Goal: Unclear

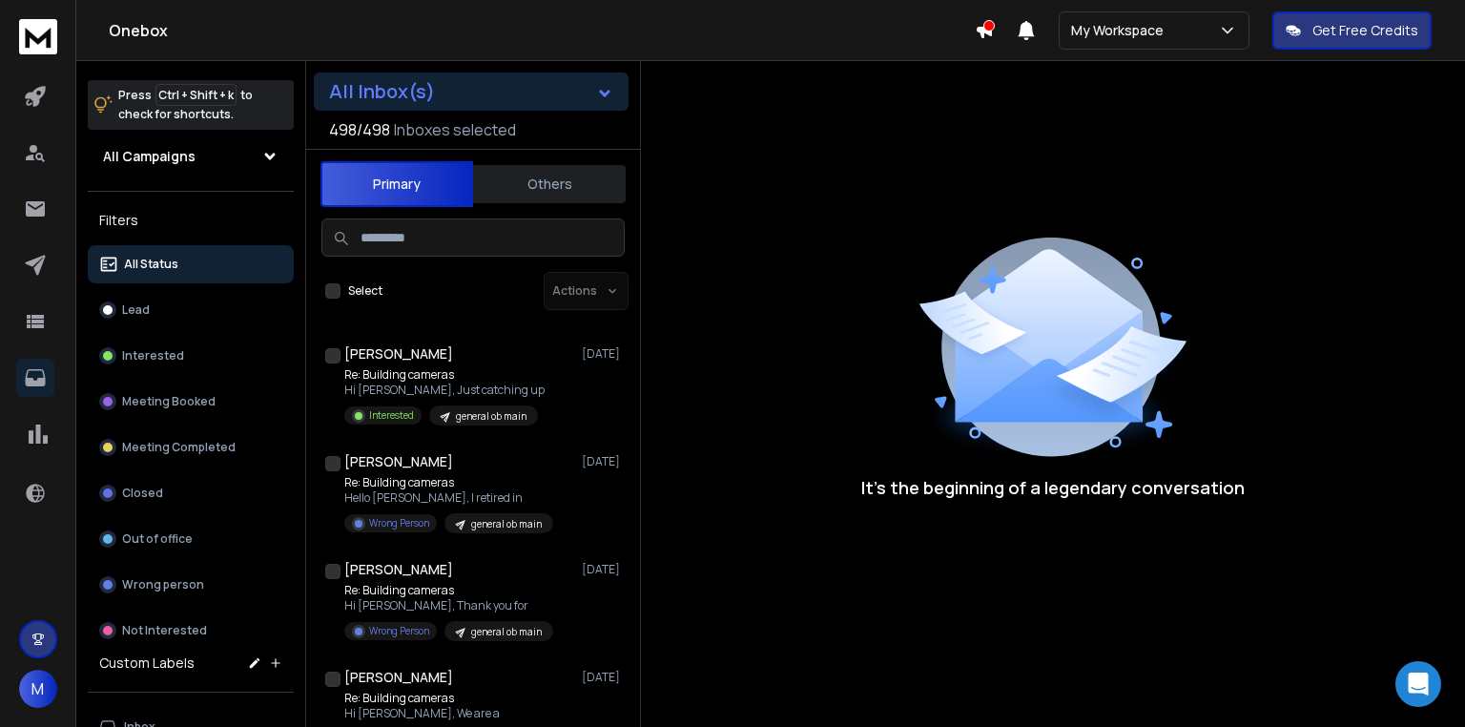
click at [606, 92] on icon at bounding box center [604, 93] width 10 height 7
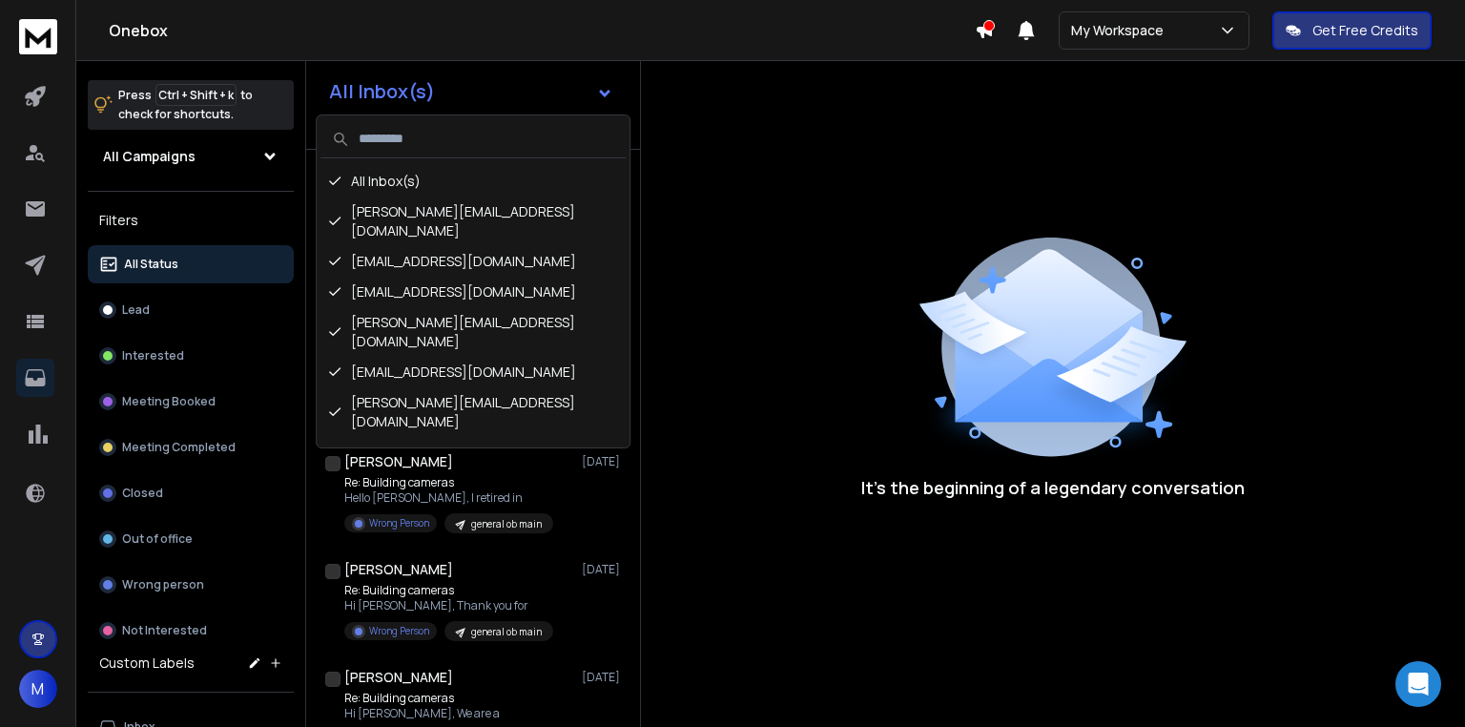
click at [748, 321] on div "It’s the beginning of a legendary conversation" at bounding box center [1053, 370] width 824 height 618
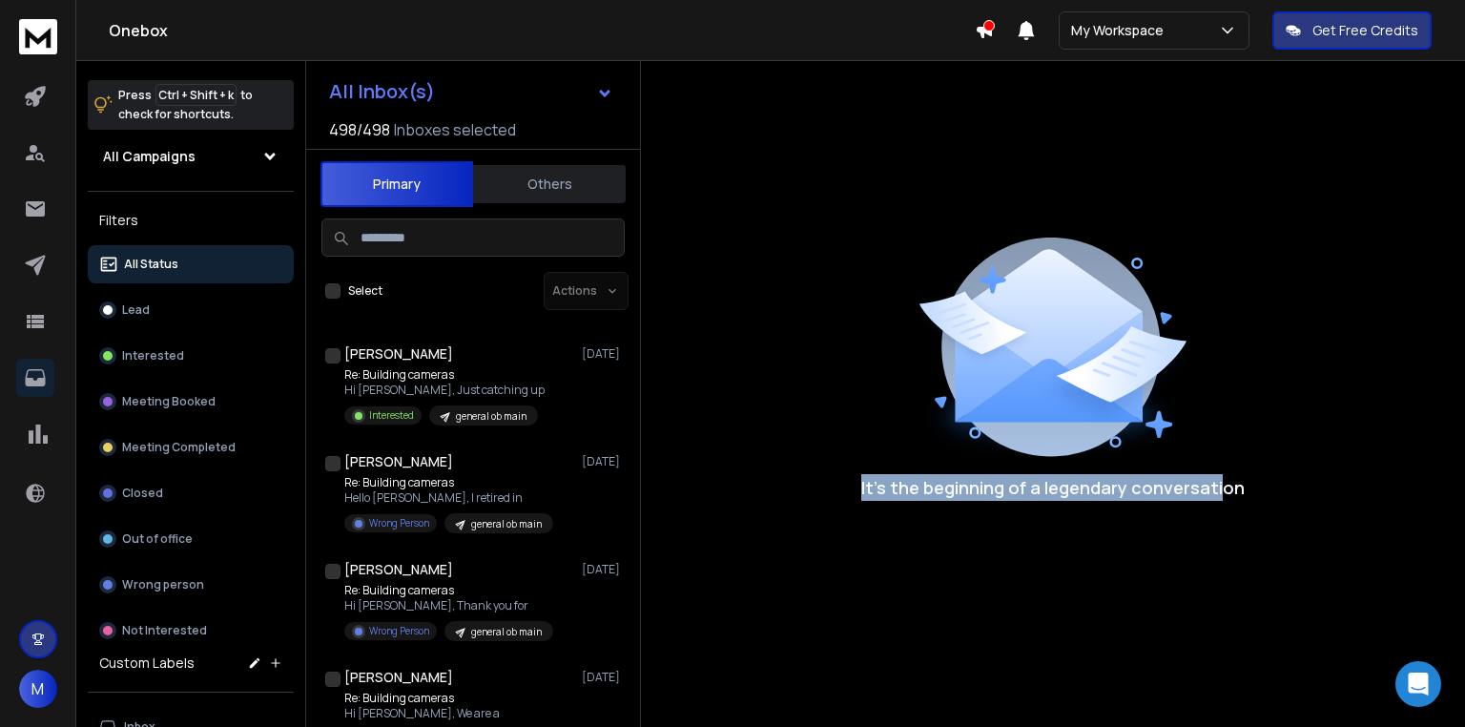
drag, startPoint x: 797, startPoint y: 522, endPoint x: 1214, endPoint y: 488, distance: 418.1
click at [1214, 488] on div "It’s the beginning of a legendary conversation" at bounding box center [1053, 370] width 824 height 618
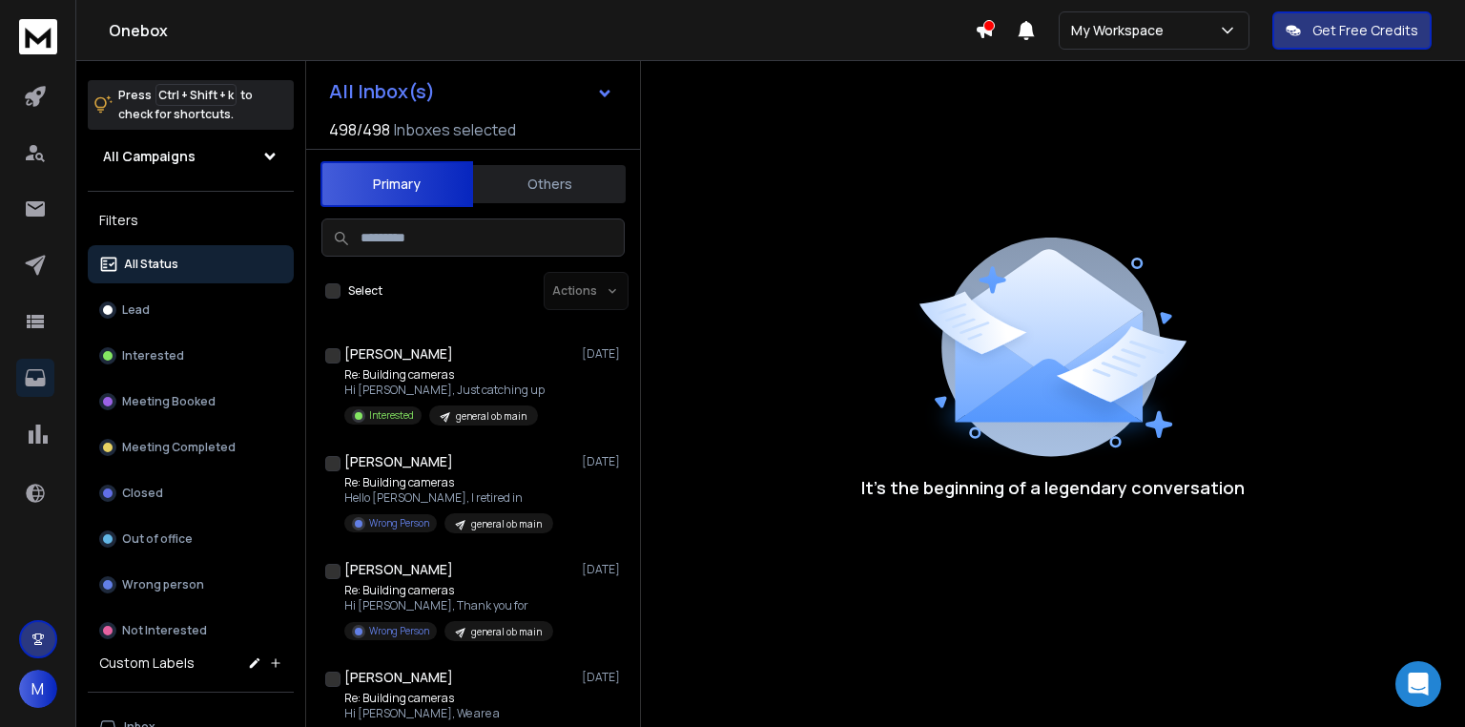
click at [1256, 535] on div "It’s the beginning of a legendary conversation" at bounding box center [1053, 370] width 824 height 618
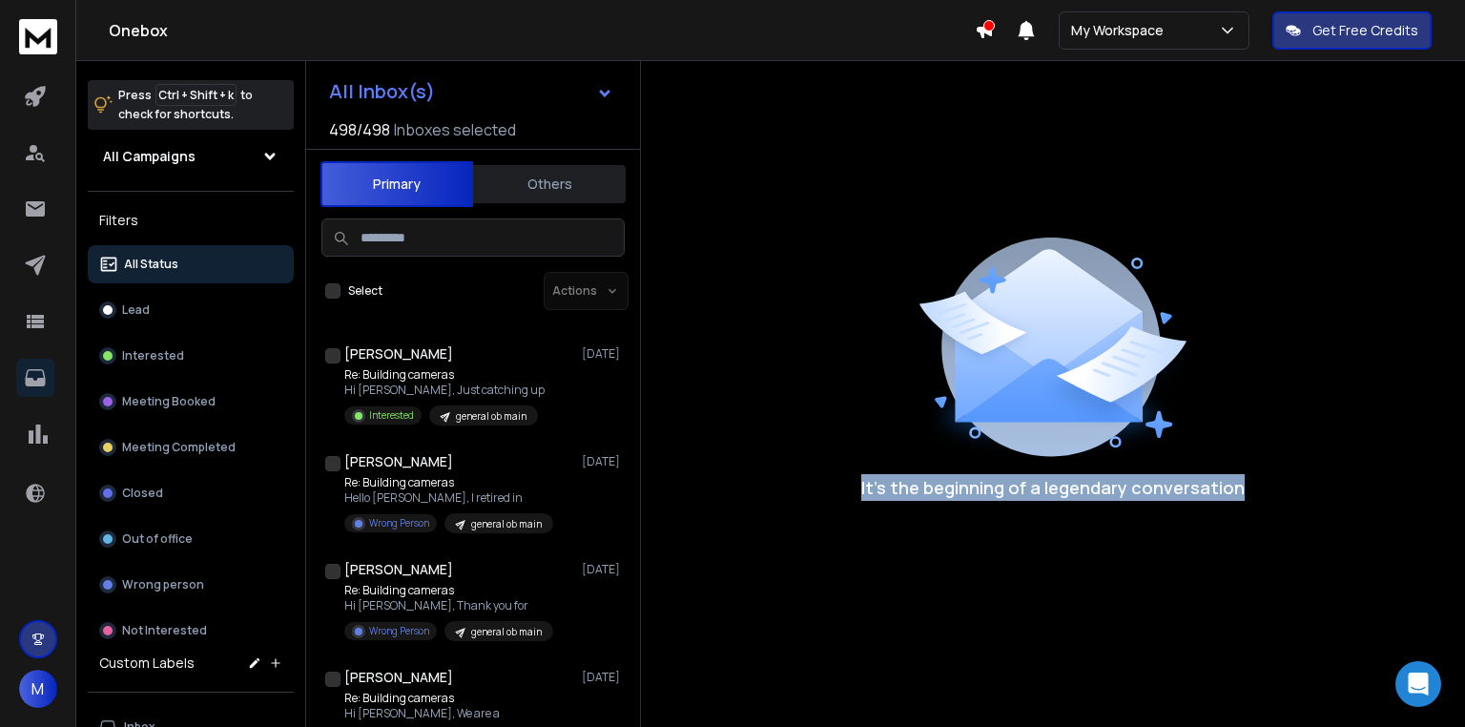
drag, startPoint x: 1250, startPoint y: 489, endPoint x: 839, endPoint y: 573, distance: 419.5
click at [824, 495] on div "It’s the beginning of a legendary conversation" at bounding box center [1053, 370] width 824 height 618
click at [841, 580] on div "It’s the beginning of a legendary conversation" at bounding box center [1053, 370] width 824 height 618
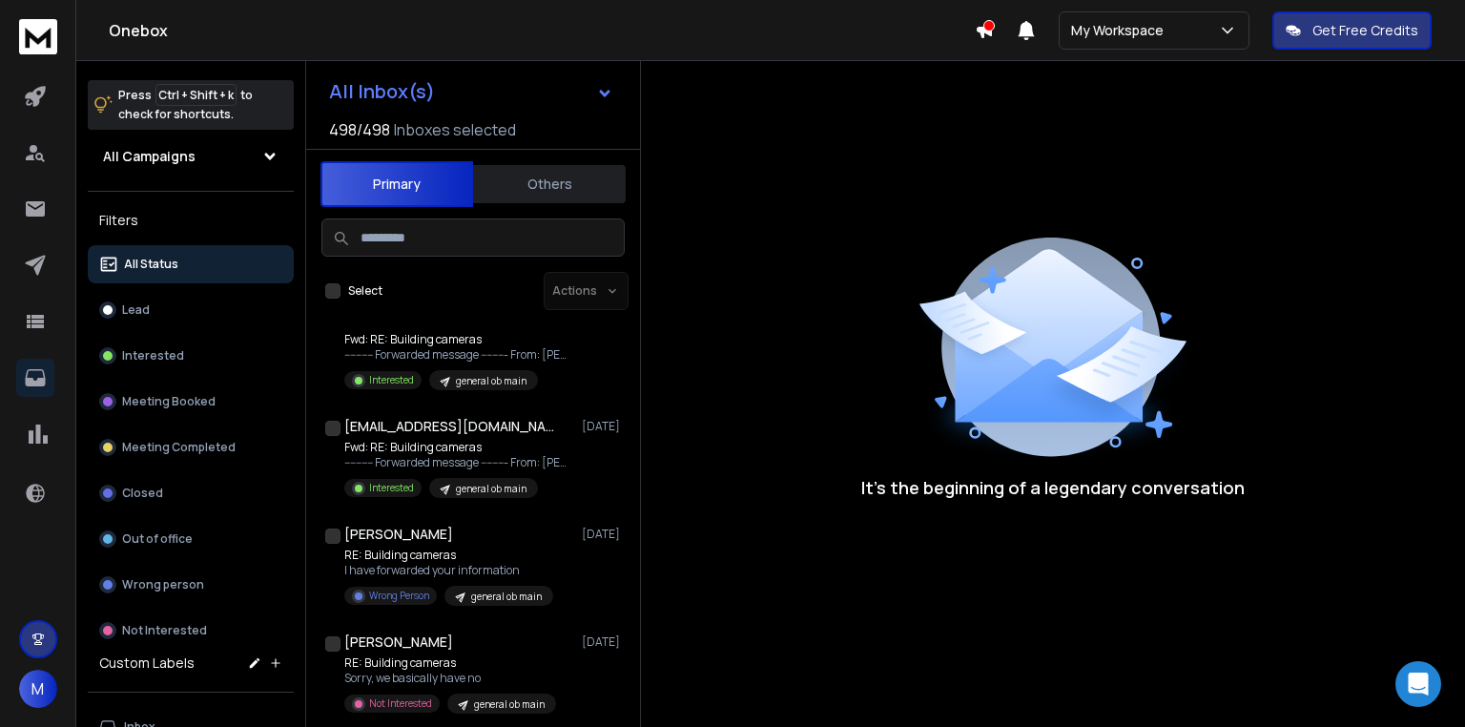
scroll to position [687, 0]
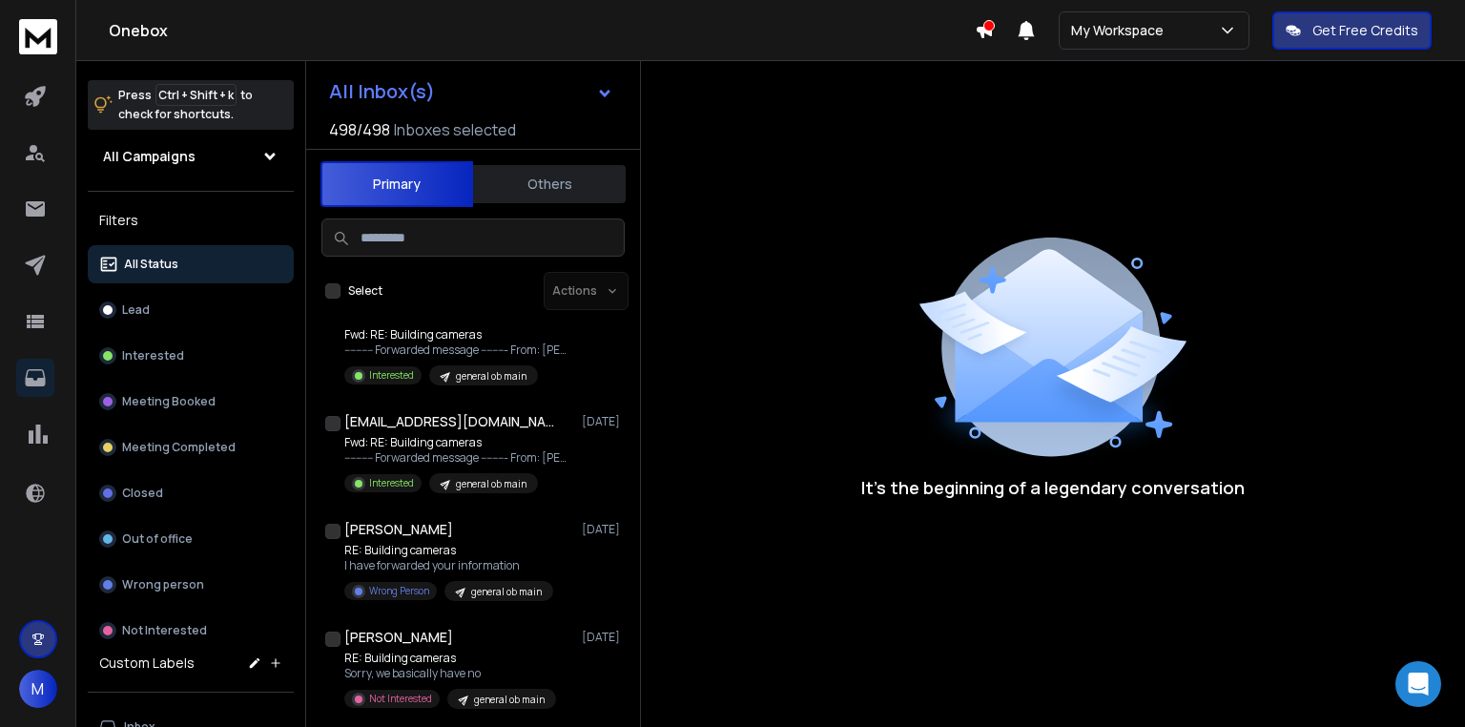
click at [608, 285] on div "Actions" at bounding box center [586, 291] width 85 height 38
click at [610, 290] on div "Actions" at bounding box center [586, 291] width 85 height 38
click at [613, 294] on div "Actions" at bounding box center [586, 291] width 85 height 38
